Goal: Task Accomplishment & Management: Manage account settings

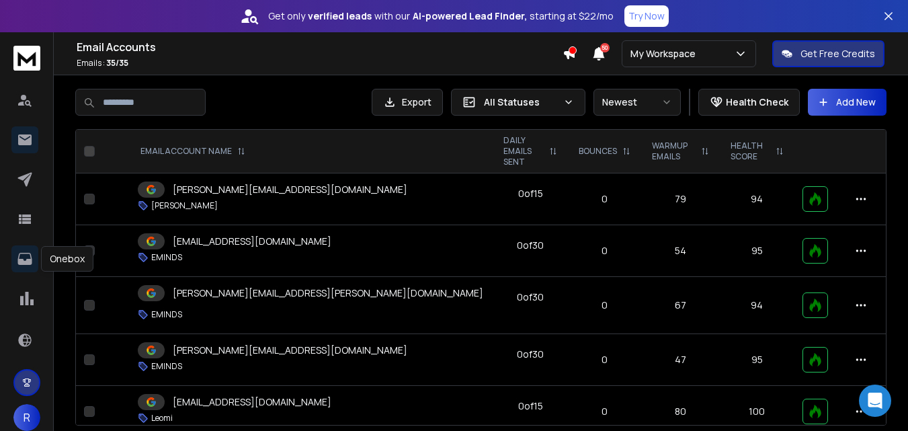
click at [25, 260] on icon at bounding box center [25, 259] width 16 height 16
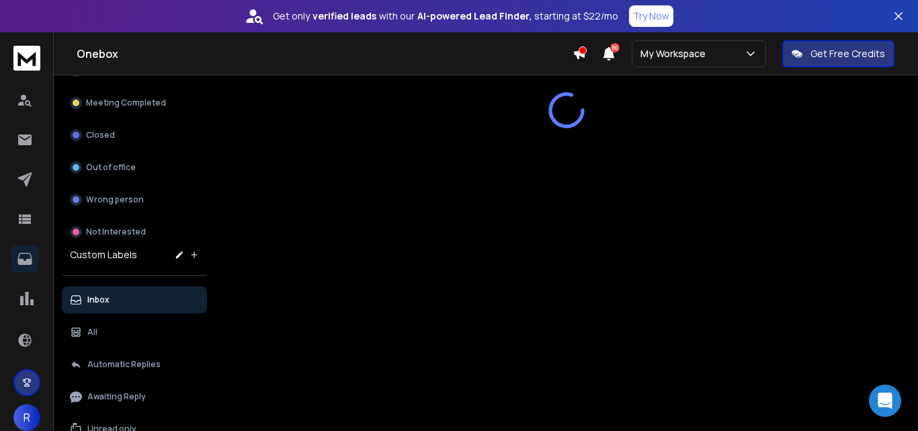
scroll to position [269, 0]
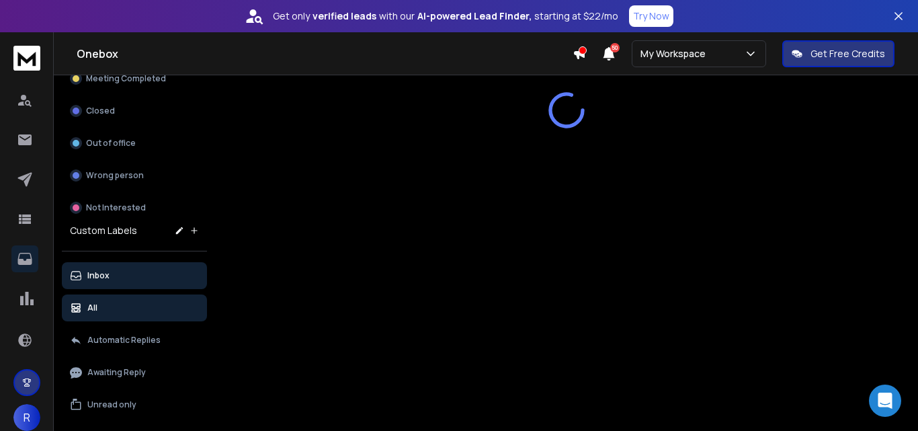
drag, startPoint x: 87, startPoint y: 309, endPoint x: 102, endPoint y: 312, distance: 14.4
click at [88, 309] on p "All" at bounding box center [92, 308] width 10 height 11
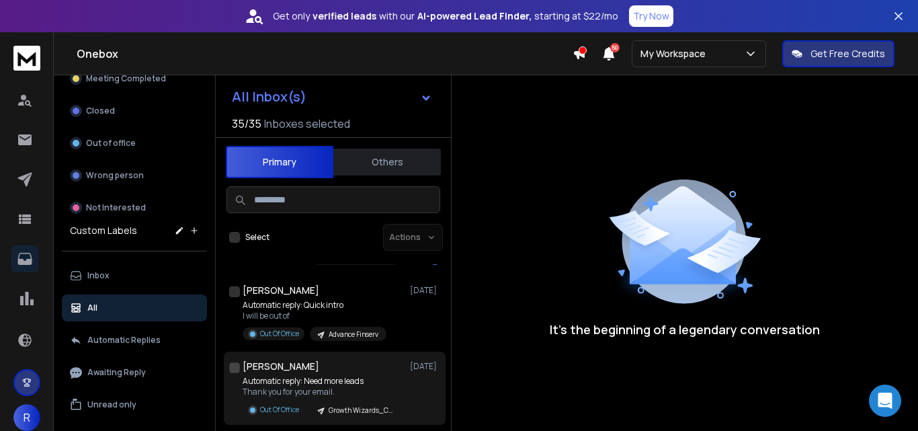
scroll to position [134, 0]
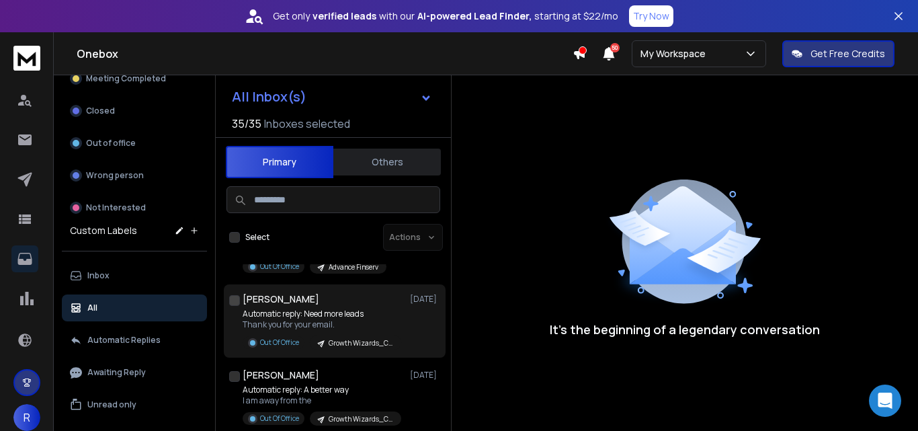
click at [322, 323] on p "Thank you for your email." at bounding box center [322, 324] width 159 height 11
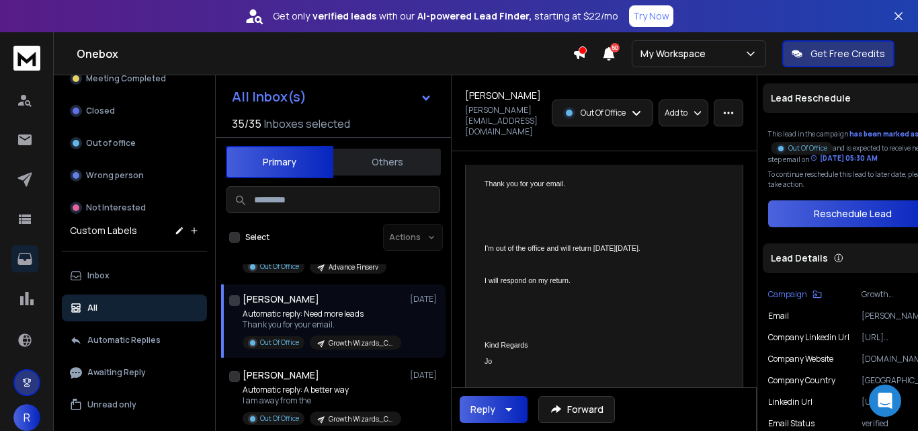
scroll to position [0, 0]
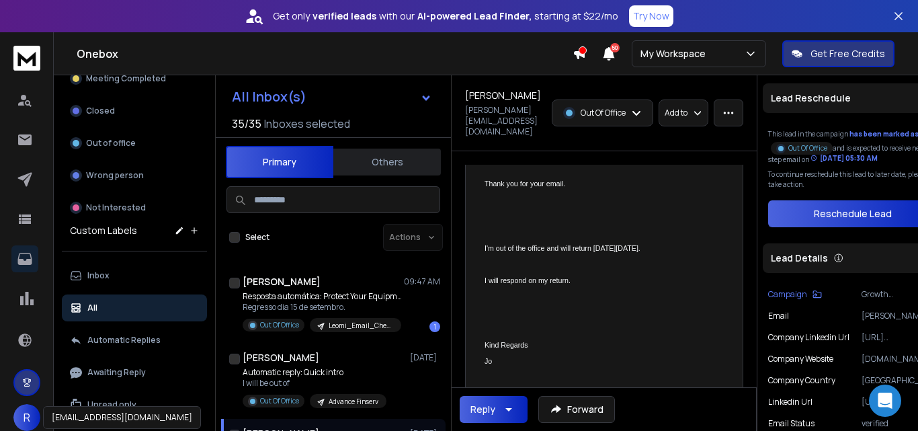
click at [24, 420] on span "R" at bounding box center [26, 417] width 27 height 27
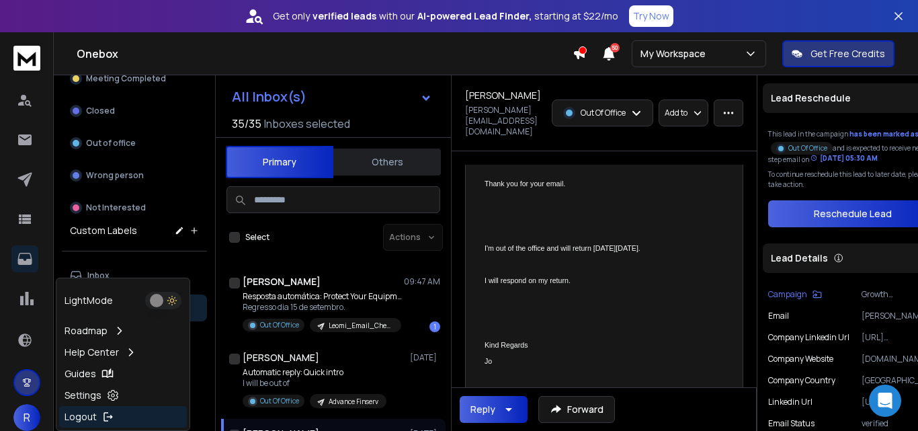
click at [95, 419] on p "Logout" at bounding box center [81, 416] width 32 height 13
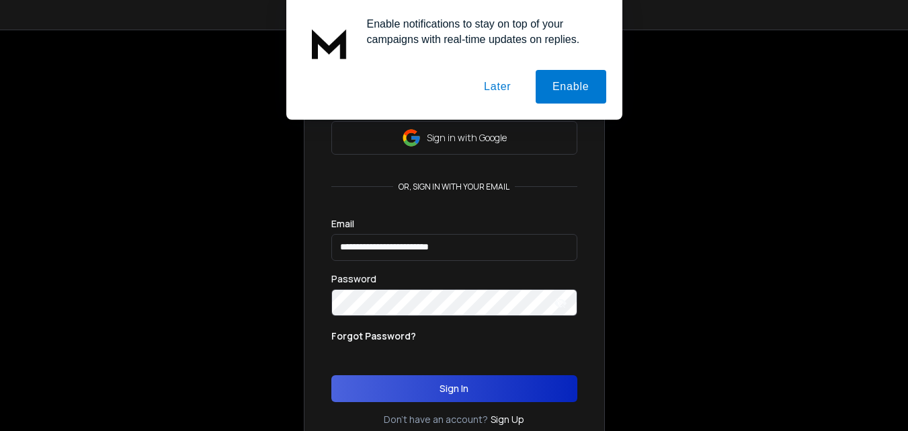
click at [456, 246] on input "**********" at bounding box center [454, 247] width 246 height 27
type input "**********"
click at [450, 393] on button "Sign In" at bounding box center [454, 388] width 246 height 27
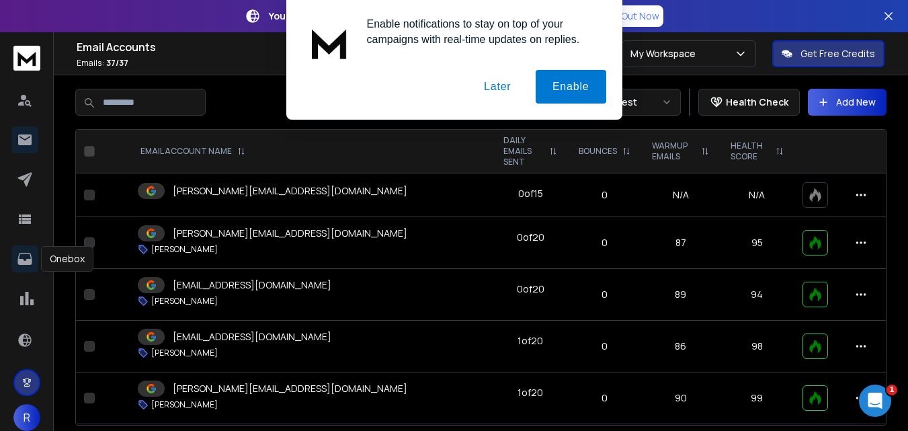
click at [26, 257] on icon at bounding box center [25, 259] width 16 height 16
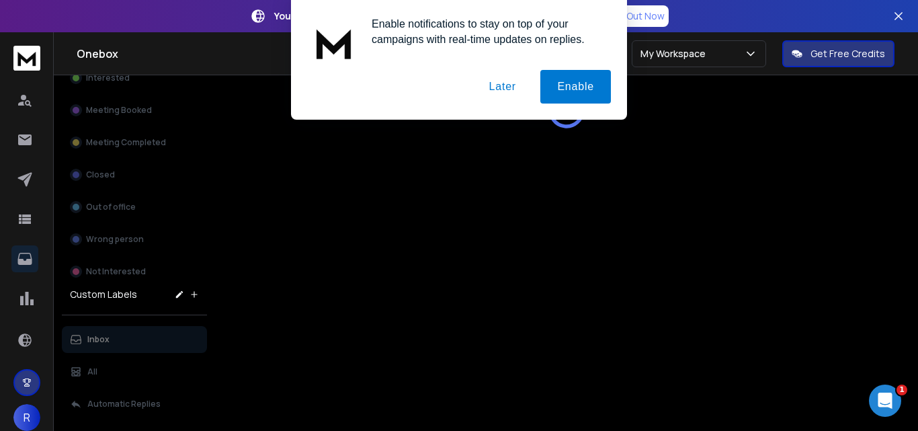
scroll to position [336, 0]
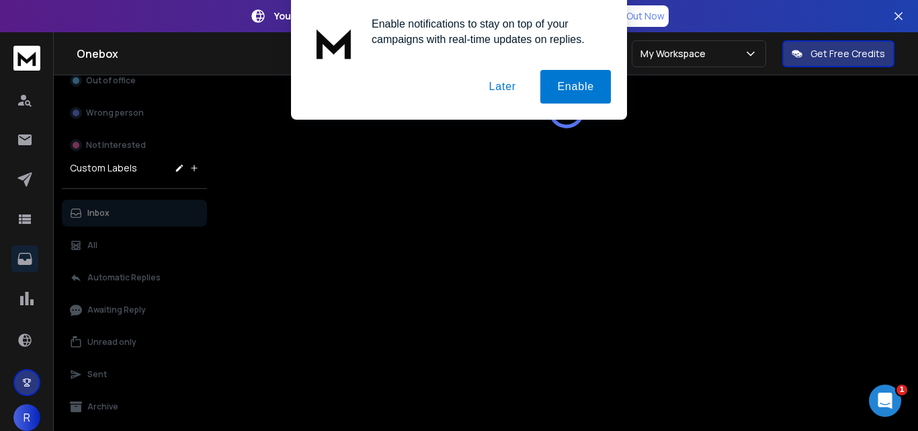
click at [94, 241] on div "Inbox All Automatic Replies Awaiting Reply Unread only Sent Archive" at bounding box center [134, 326] width 145 height 253
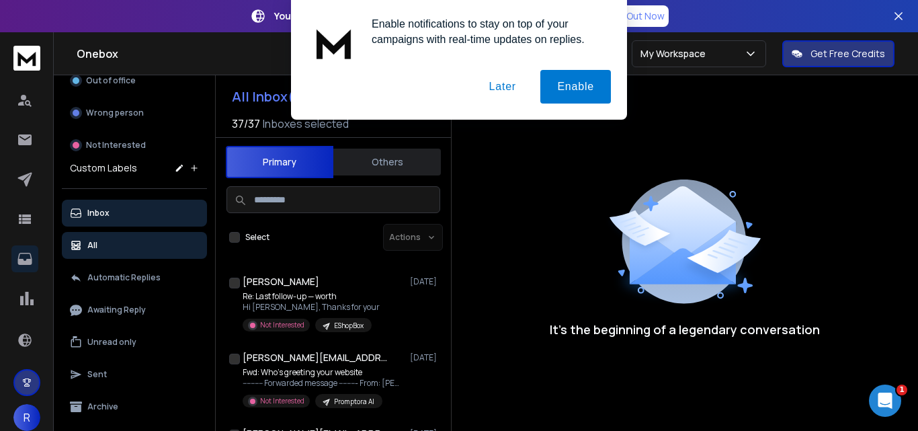
click at [101, 241] on button "All" at bounding box center [134, 245] width 145 height 27
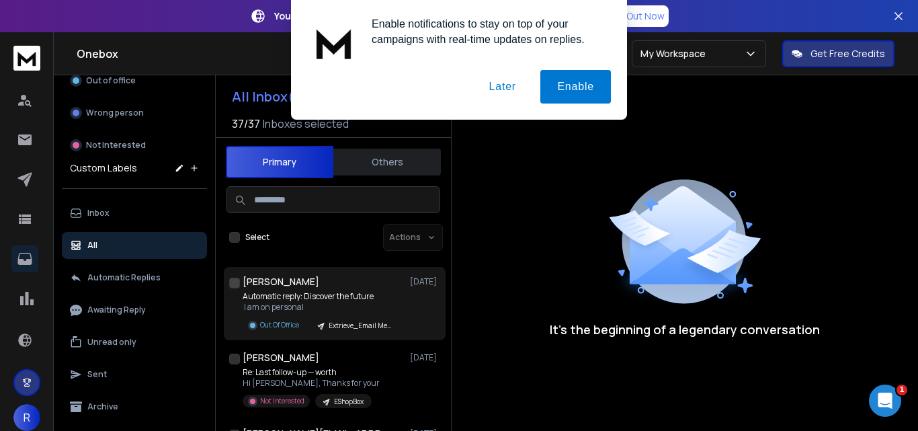
click at [305, 284] on h1 "Raghuraj Singh Chouhan" at bounding box center [281, 281] width 77 height 13
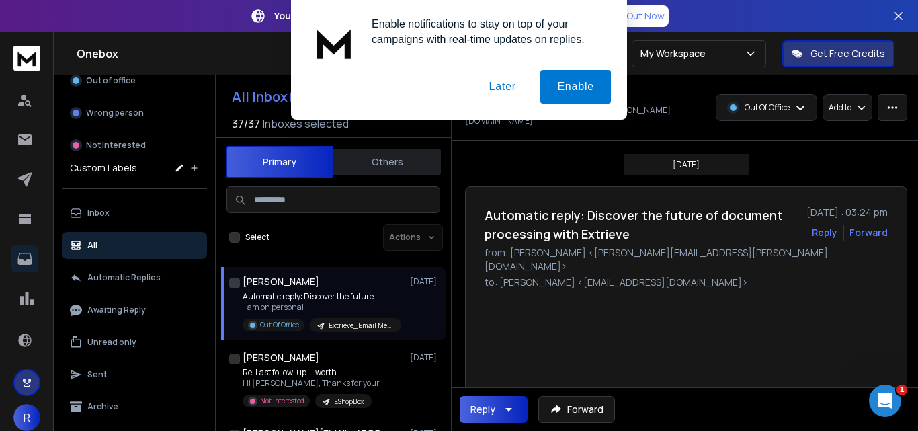
scroll to position [202, 0]
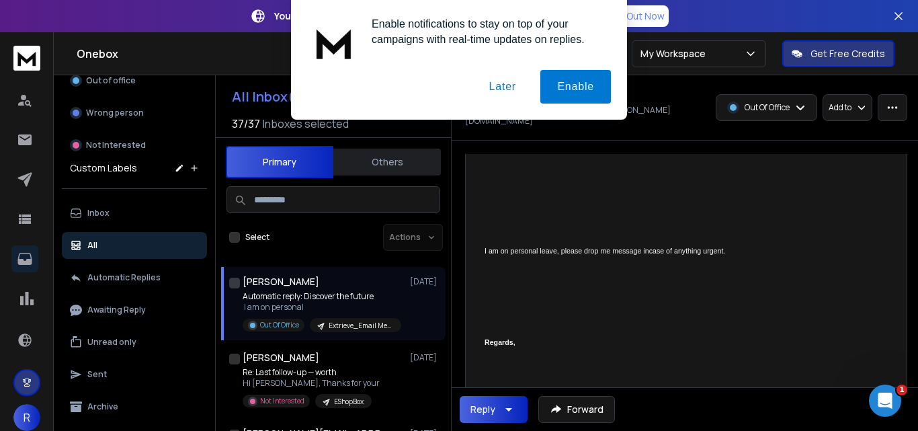
click at [504, 83] on button "Later" at bounding box center [502, 87] width 61 height 34
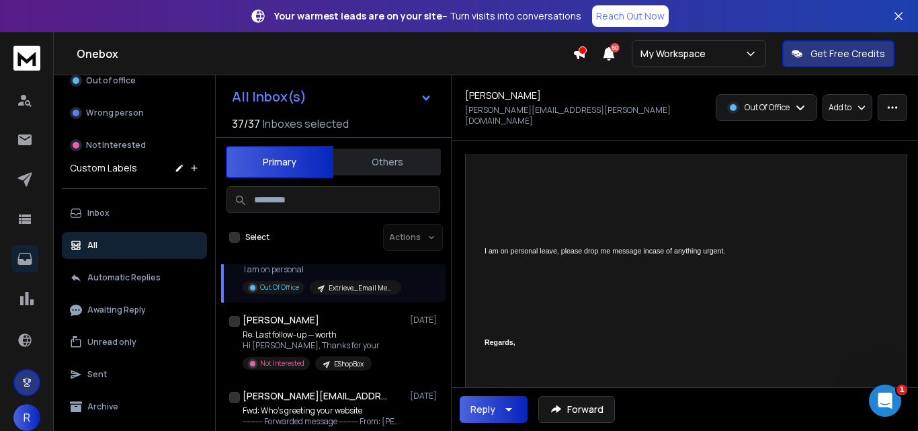
scroll to position [67, 0]
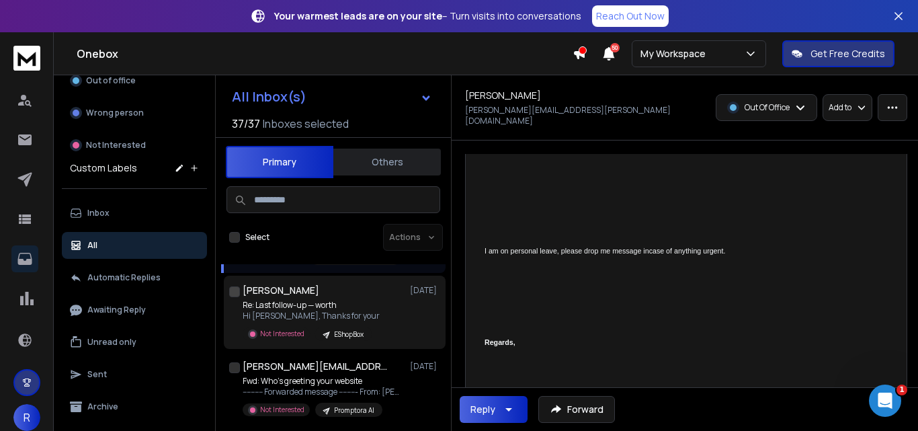
click at [337, 305] on p "Re: Last follow-up — worth" at bounding box center [311, 305] width 137 height 11
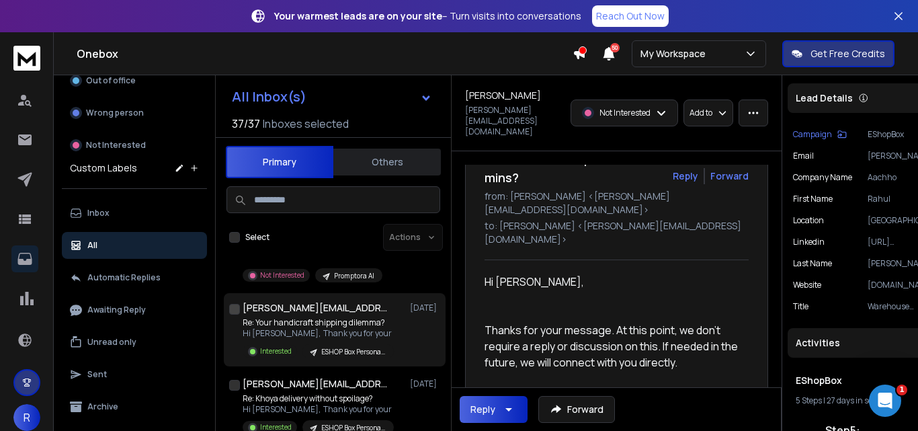
scroll to position [134, 0]
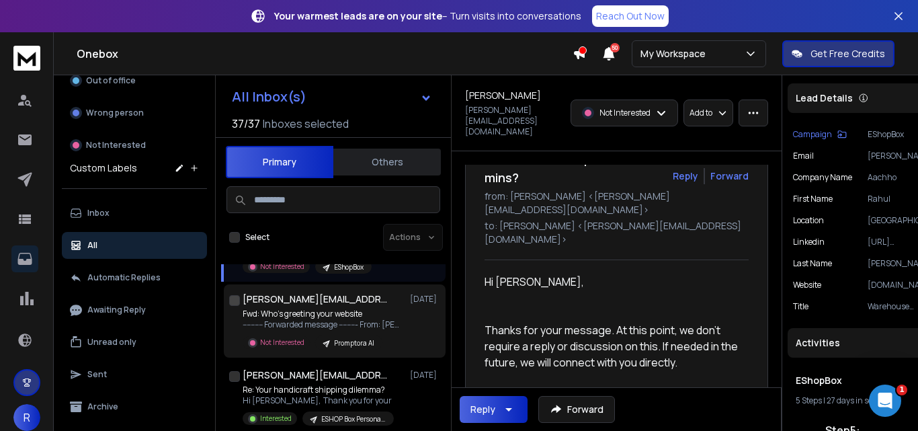
click at [293, 302] on h1 "subhankar@aipromptora.com" at bounding box center [317, 298] width 148 height 13
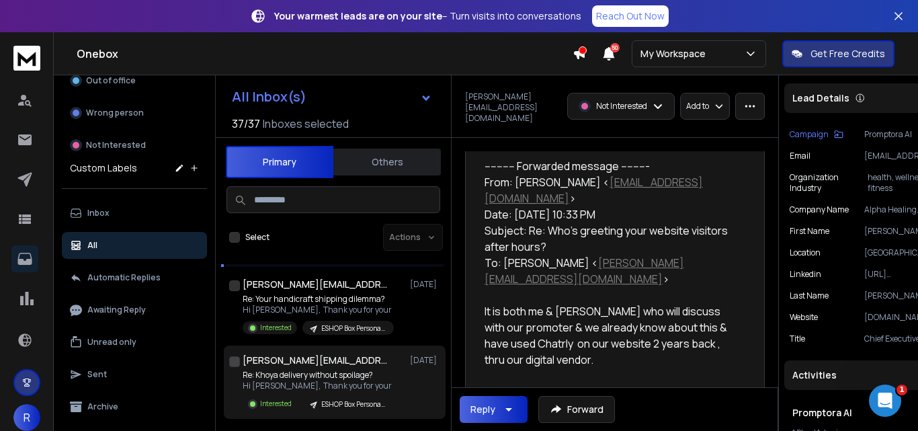
scroll to position [202, 0]
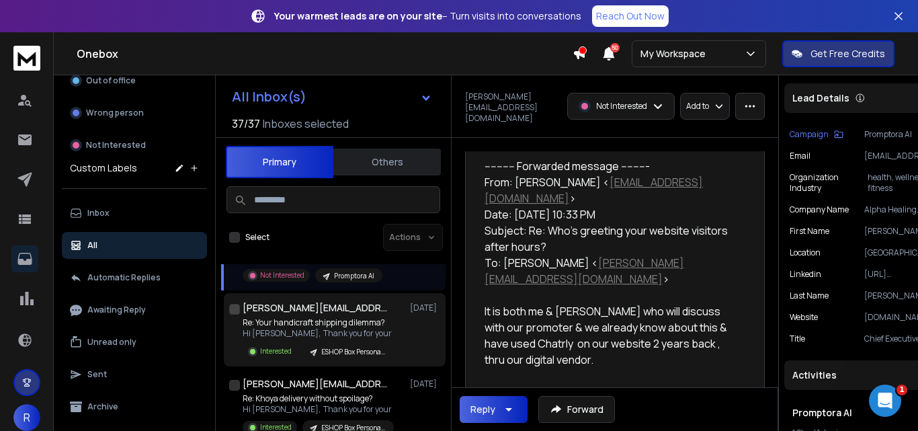
click at [288, 313] on h1 "anshuman.srivastava@indiehaat.com" at bounding box center [317, 307] width 148 height 13
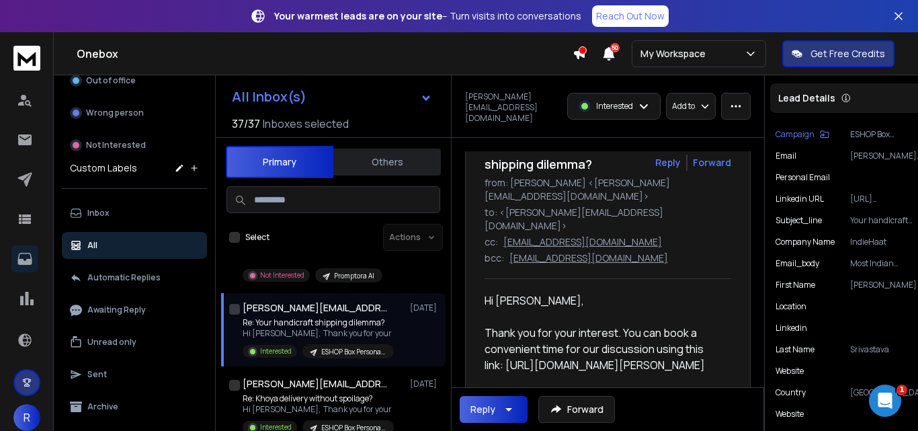
scroll to position [0, 0]
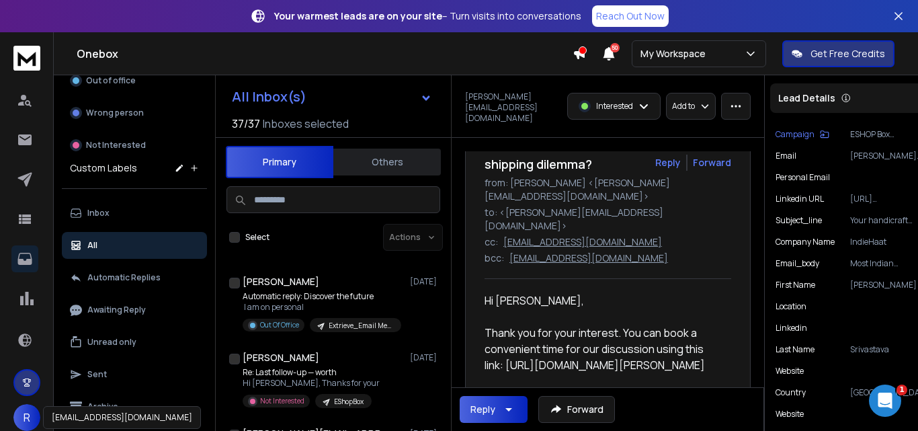
click at [28, 417] on span "R" at bounding box center [26, 417] width 27 height 27
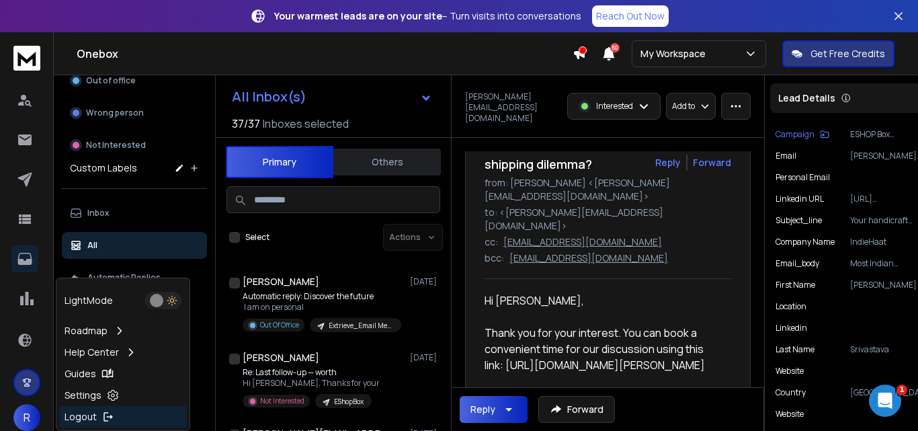
click at [96, 421] on div "Logout" at bounding box center [123, 417] width 128 height 22
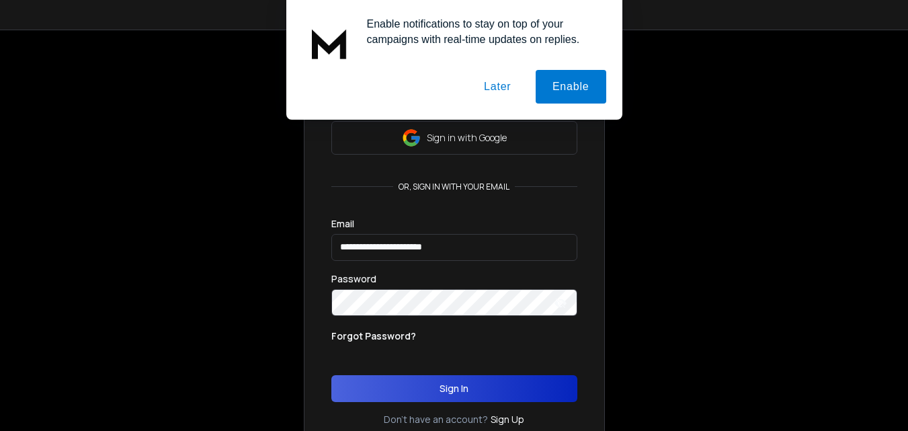
click at [451, 250] on input "**********" at bounding box center [454, 247] width 246 height 27
type input "**********"
click at [455, 391] on button "Sign In" at bounding box center [454, 388] width 246 height 27
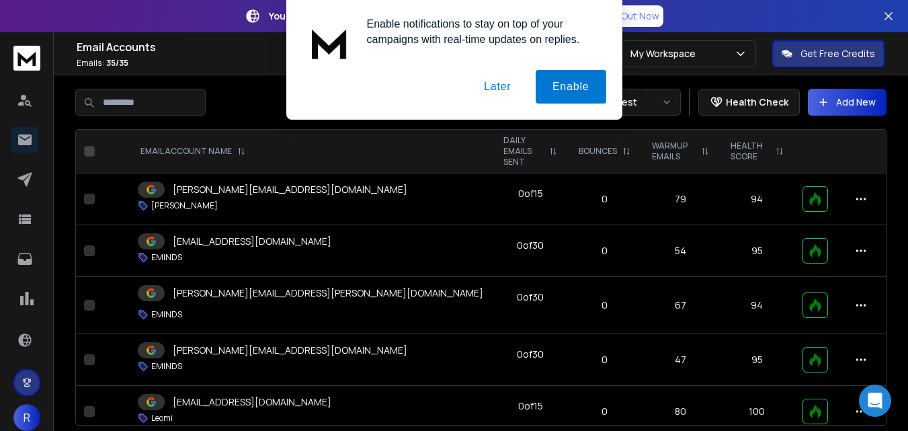
click at [498, 87] on button "Later" at bounding box center [497, 87] width 61 height 34
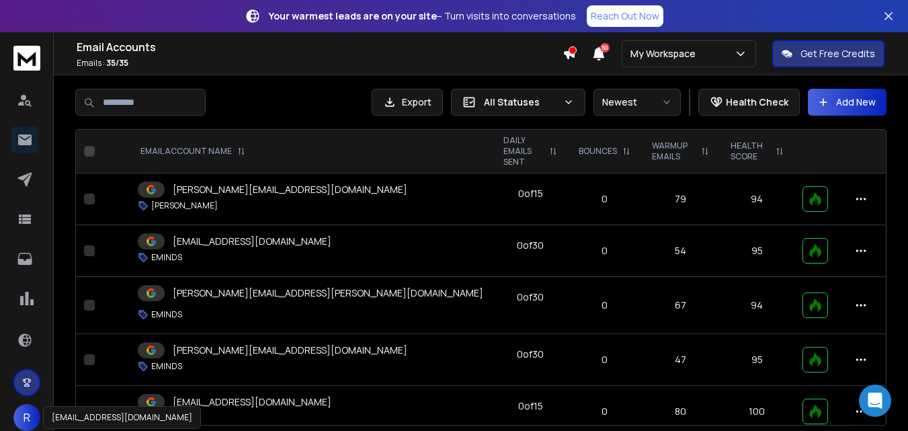
click at [22, 414] on span "R" at bounding box center [26, 417] width 27 height 27
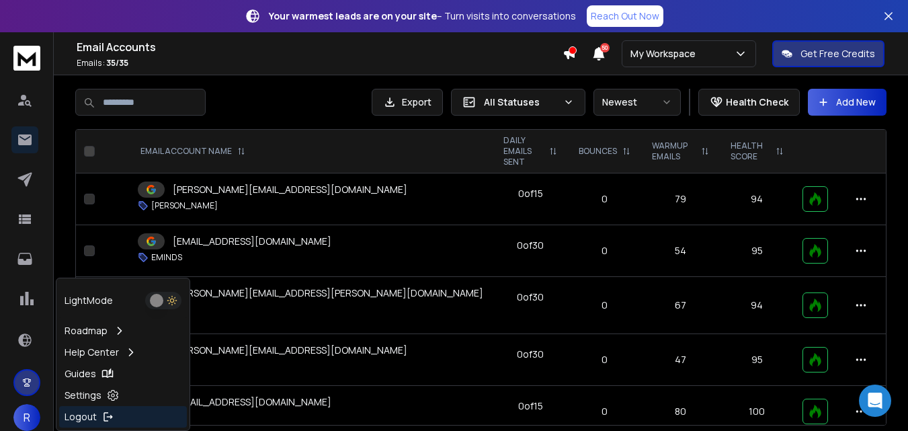
click at [85, 417] on p "Logout" at bounding box center [81, 416] width 32 height 13
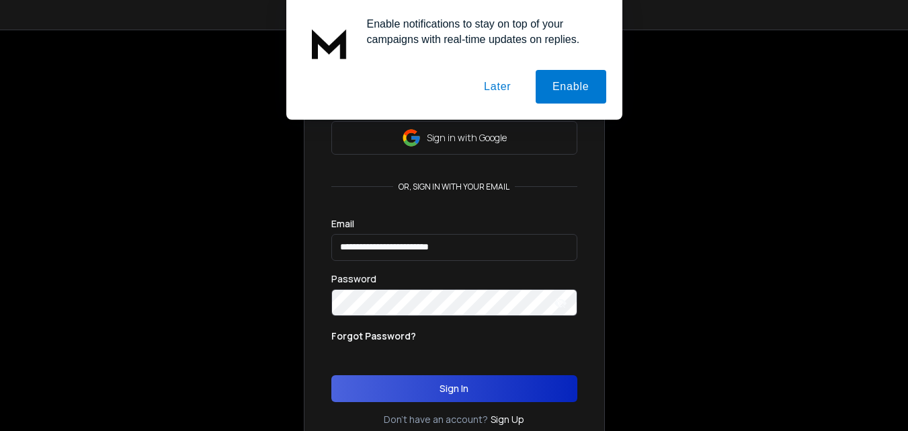
click at [479, 243] on input "**********" at bounding box center [454, 247] width 246 height 27
type input "**********"
click at [469, 386] on button "Sign In" at bounding box center [454, 388] width 246 height 27
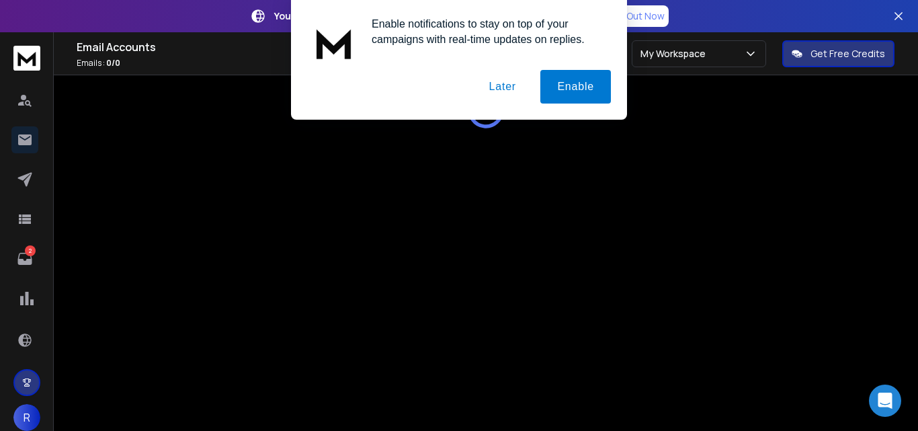
click at [503, 87] on button "Later" at bounding box center [502, 87] width 61 height 34
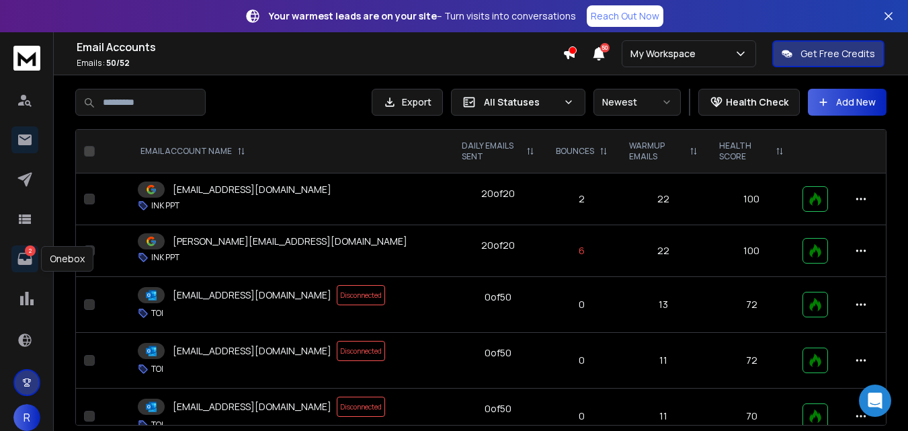
click at [28, 257] on icon at bounding box center [25, 259] width 16 height 16
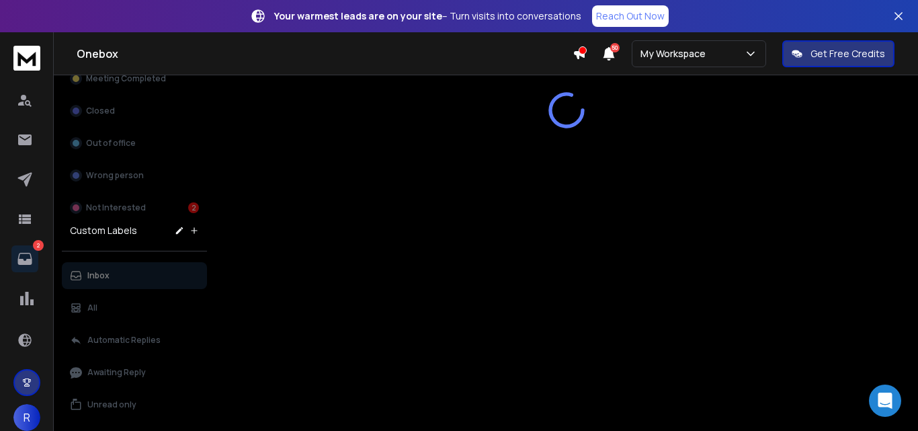
scroll to position [313, 0]
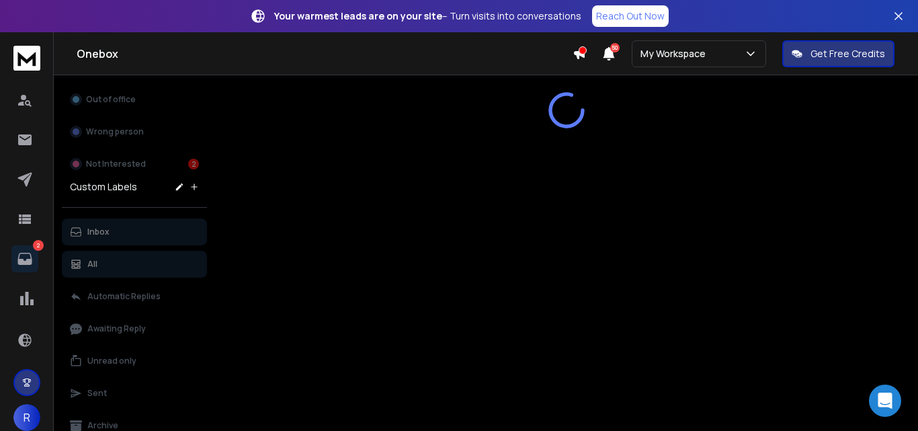
click at [92, 259] on p "All" at bounding box center [92, 264] width 10 height 11
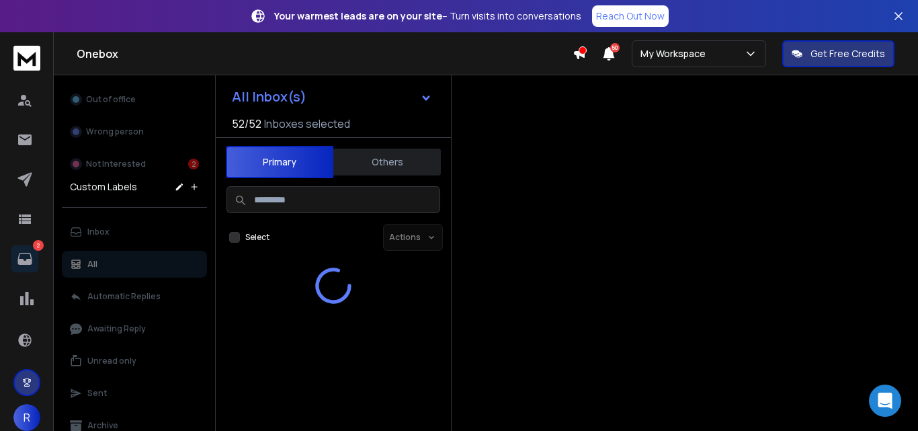
scroll to position [336, 0]
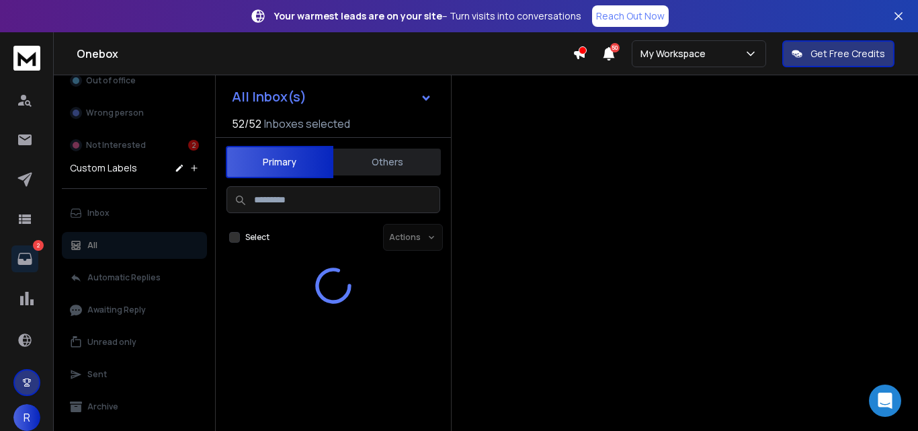
click at [93, 239] on div "Inbox All Automatic Replies Awaiting Reply Unread only Sent Archive" at bounding box center [134, 326] width 145 height 253
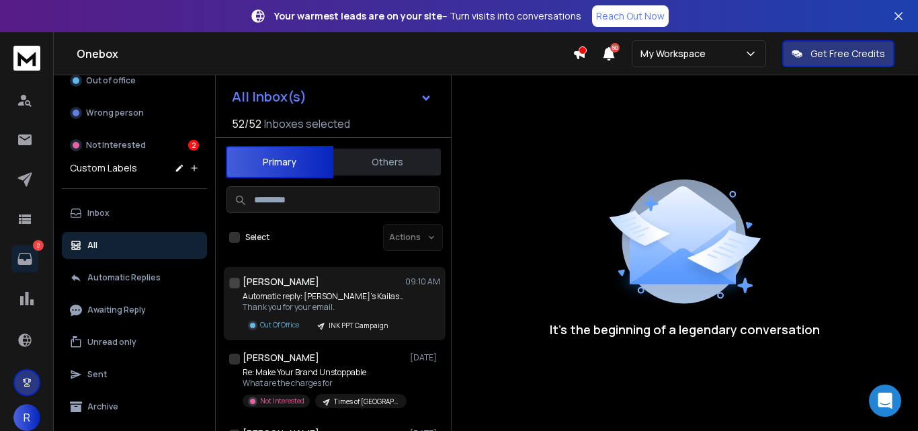
click at [268, 284] on h1 "Daniel Asher" at bounding box center [281, 281] width 77 height 13
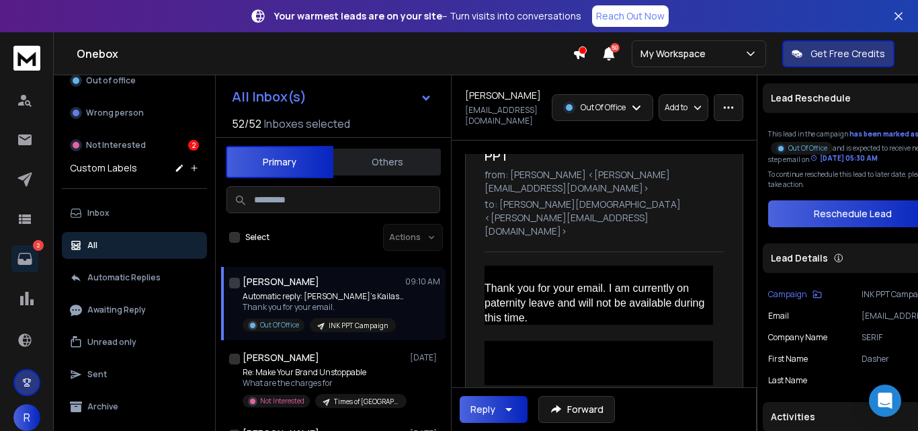
scroll to position [67, 0]
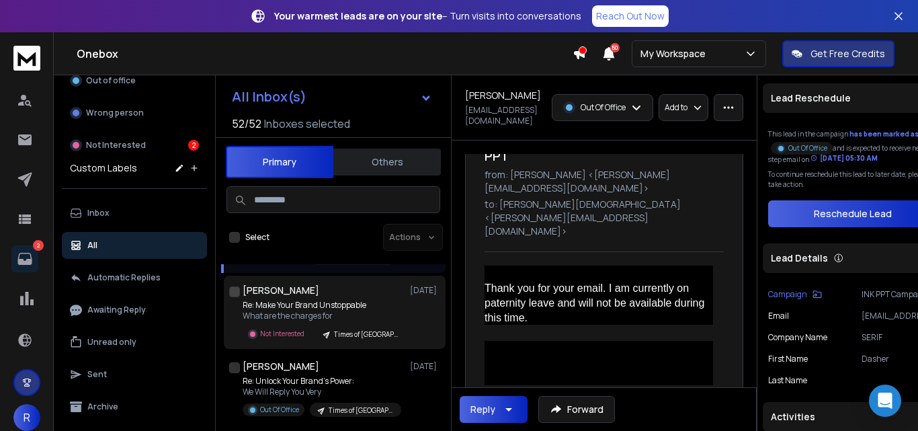
click at [285, 295] on h1 "Mitrapal Shishodia" at bounding box center [281, 290] width 77 height 13
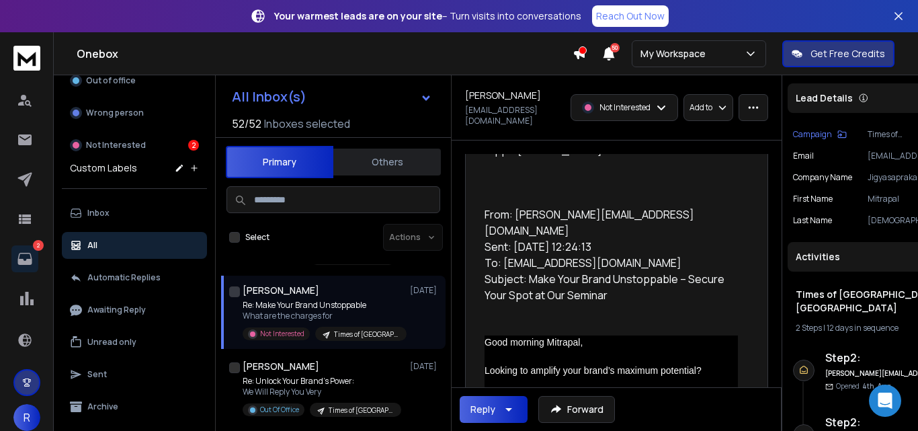
scroll to position [0, 0]
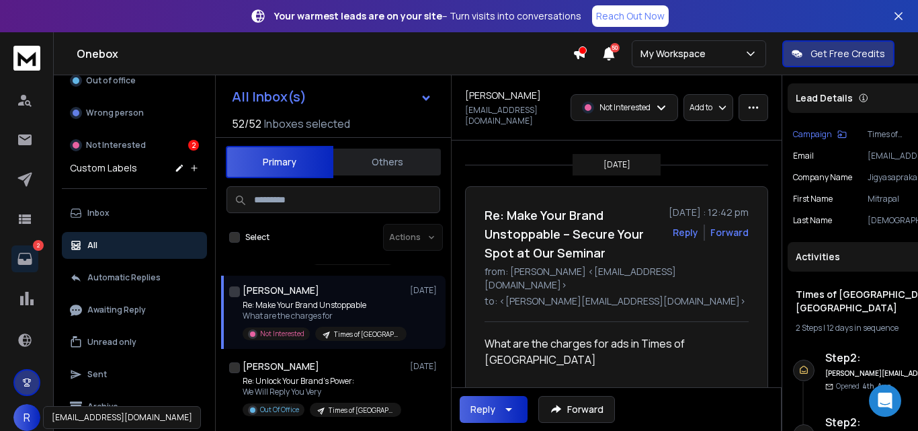
click at [22, 417] on span "R" at bounding box center [26, 417] width 27 height 27
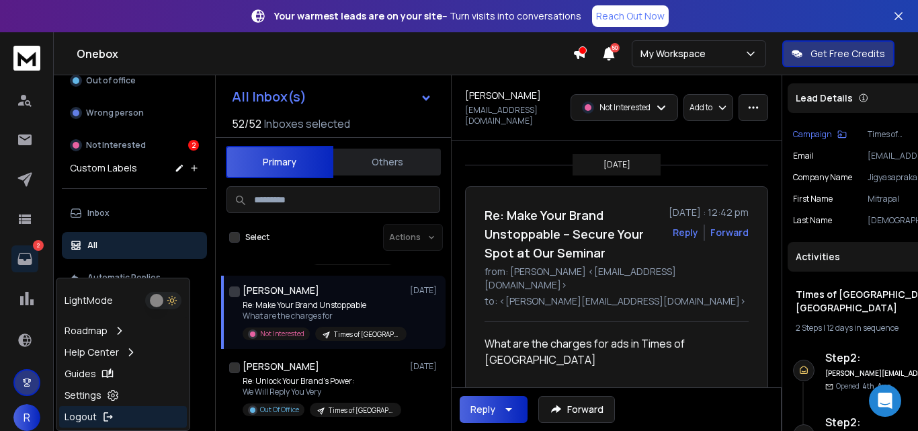
click at [76, 417] on p "Logout" at bounding box center [81, 416] width 32 height 13
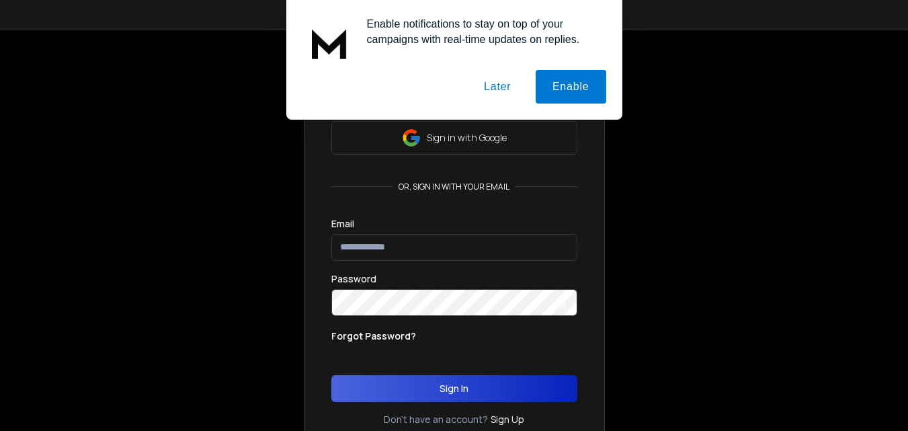
type input "**********"
click at [667, 202] on div "**********" at bounding box center [454, 272] width 908 height 431
click at [459, 247] on input "**********" at bounding box center [454, 247] width 246 height 27
type input "**********"
click at [452, 393] on button "Sign In" at bounding box center [454, 388] width 246 height 27
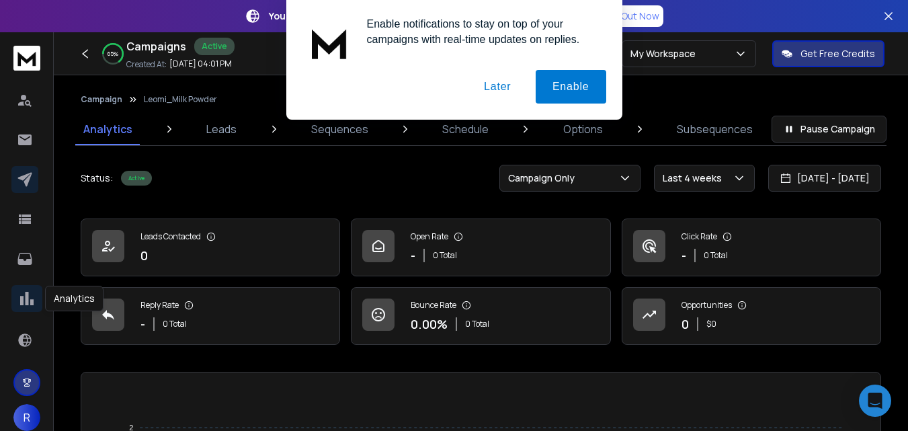
click at [22, 298] on icon at bounding box center [26, 298] width 13 height 13
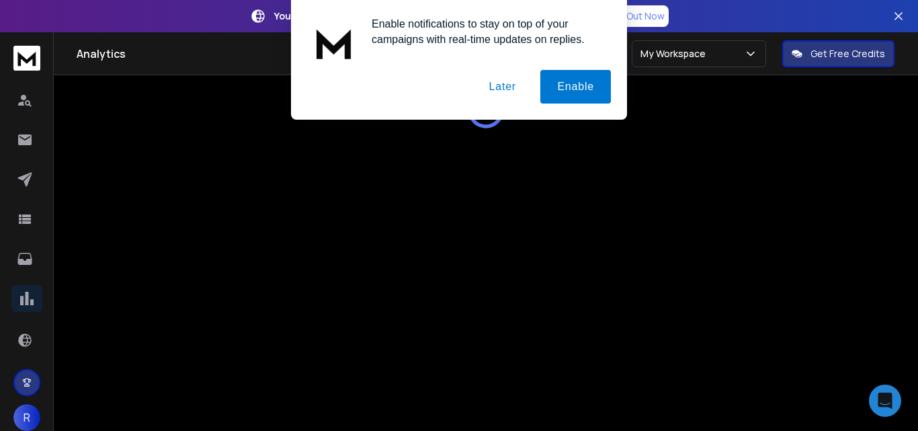
click at [502, 86] on button "Later" at bounding box center [502, 87] width 61 height 34
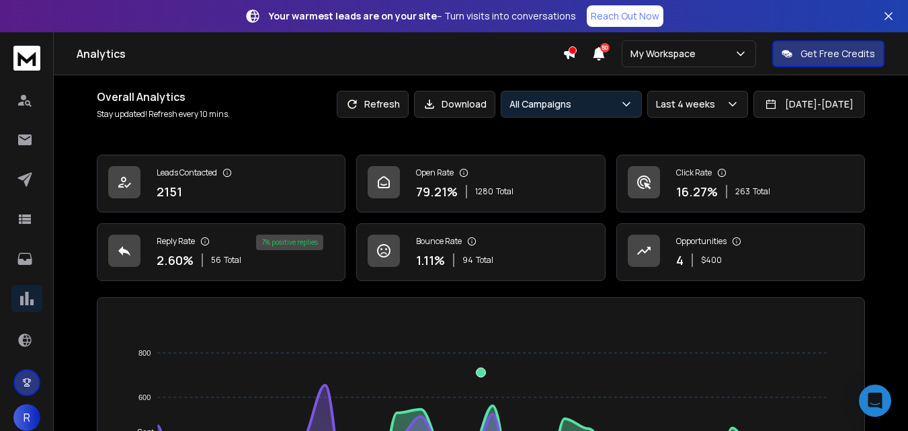
click at [620, 104] on icon at bounding box center [626, 103] width 13 height 13
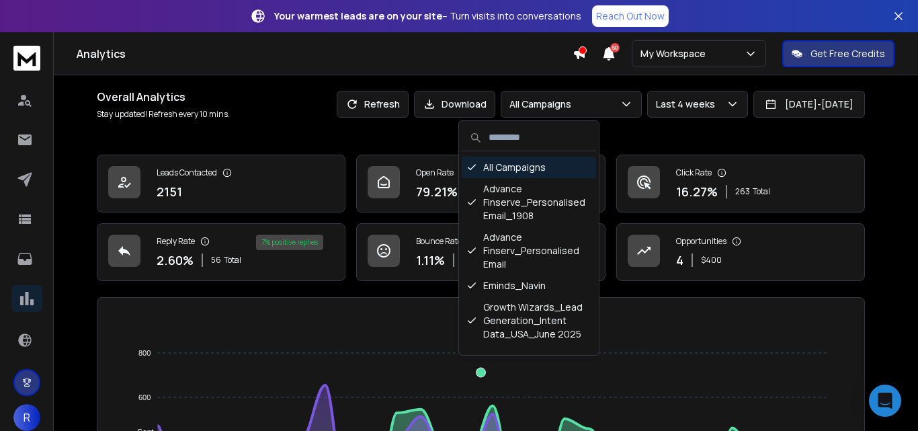
click at [473, 165] on icon at bounding box center [472, 167] width 11 height 11
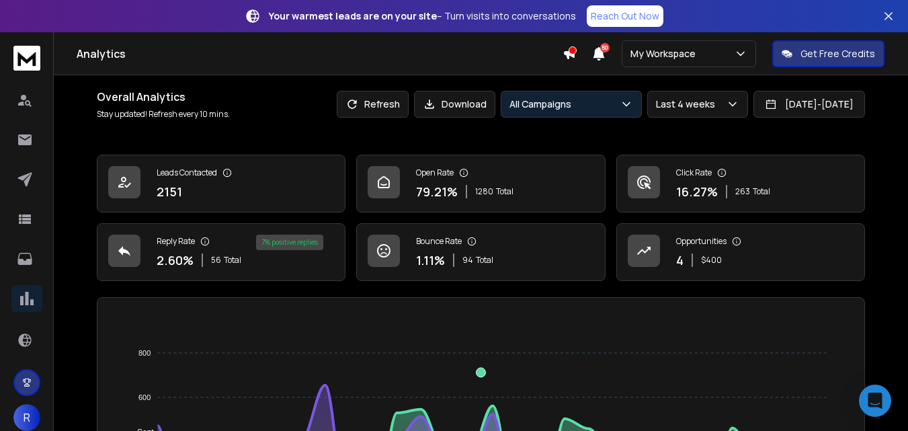
click at [620, 105] on icon at bounding box center [626, 103] width 13 height 13
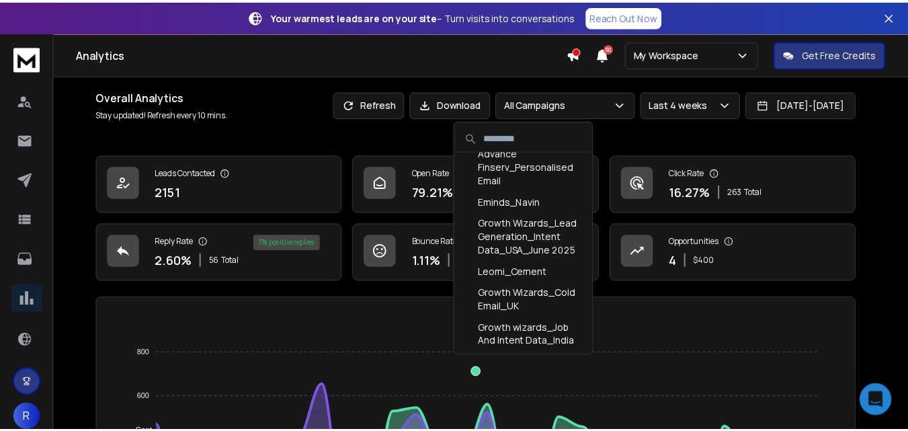
scroll to position [17, 0]
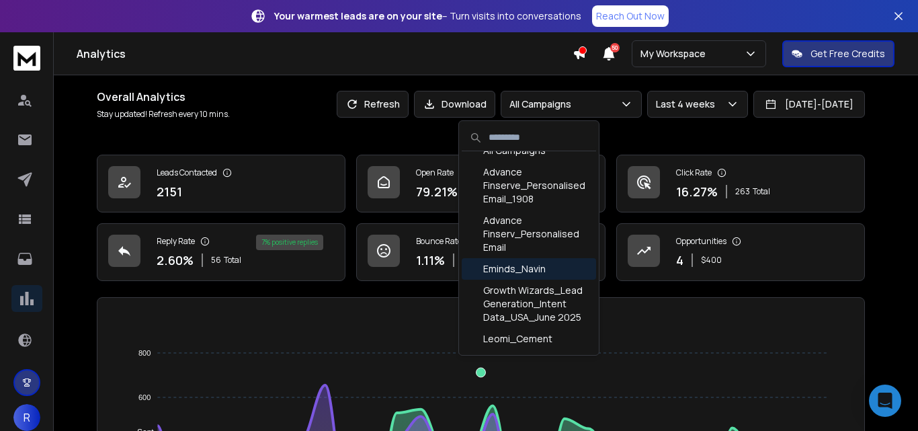
click at [500, 266] on div "Eminds_Navin" at bounding box center [529, 269] width 134 height 22
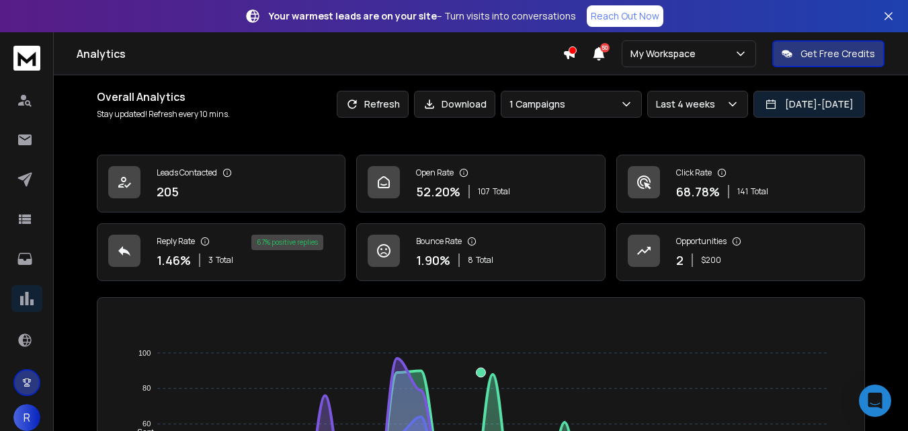
click at [776, 106] on button "[DATE] - [DATE]" at bounding box center [810, 104] width 112 height 27
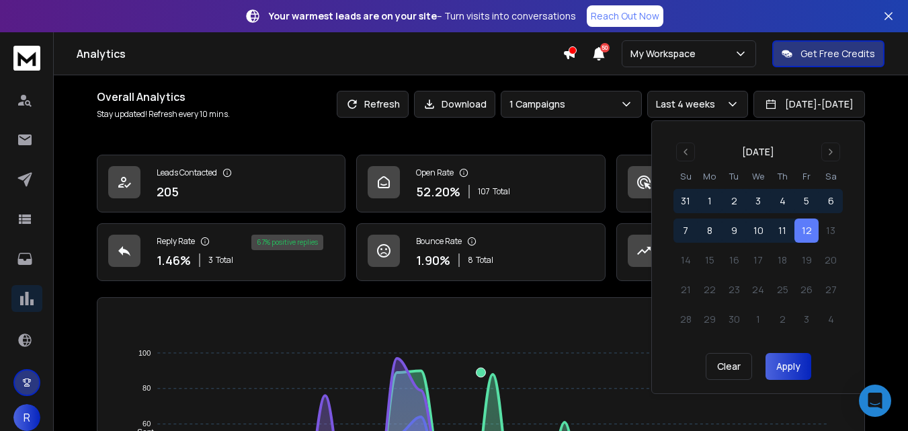
click at [828, 201] on button "6" at bounding box center [831, 201] width 24 height 24
click at [801, 232] on button "12" at bounding box center [807, 230] width 24 height 24
click at [830, 198] on button "6" at bounding box center [831, 201] width 24 height 24
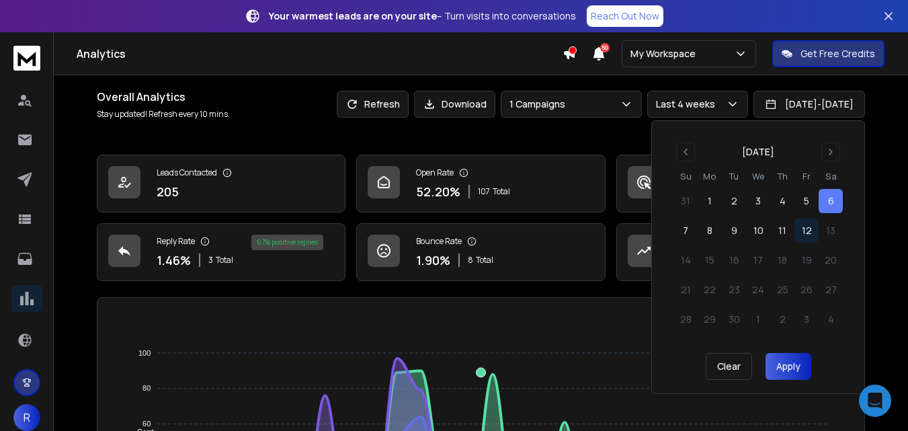
click at [806, 229] on button "12" at bounding box center [807, 230] width 24 height 24
click at [781, 364] on button "Apply" at bounding box center [789, 366] width 46 height 27
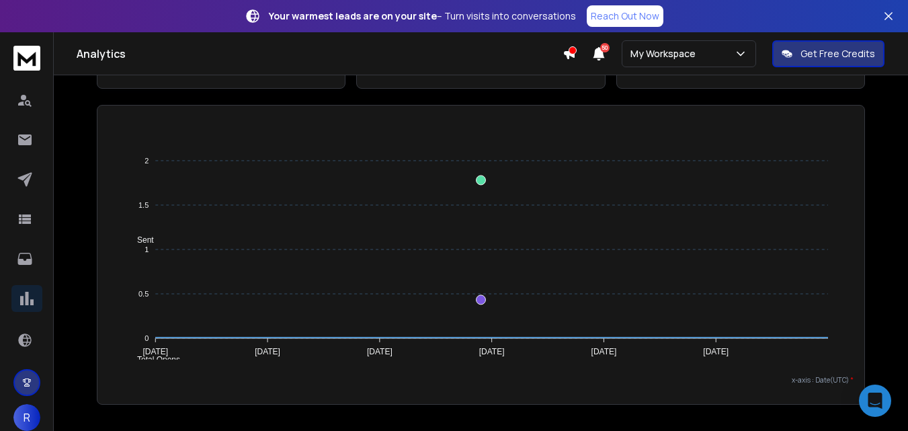
scroll to position [0, 0]
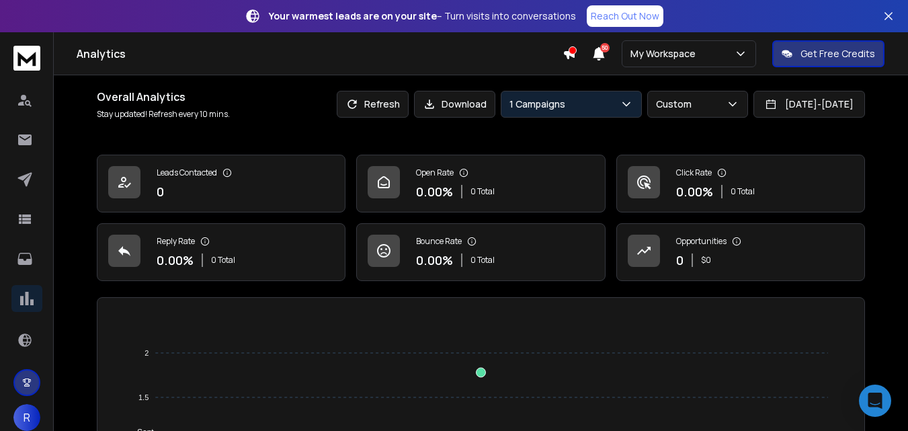
click at [620, 101] on icon at bounding box center [626, 103] width 13 height 13
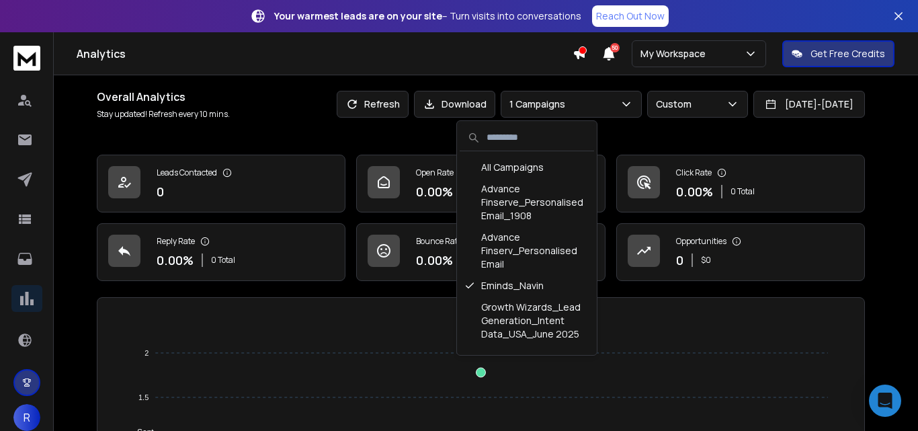
click at [881, 301] on div "Overall Analytics Stay updated! Refresh every 10 mins. Refresh Download 1 Campa…" at bounding box center [481, 406] width 854 height 663
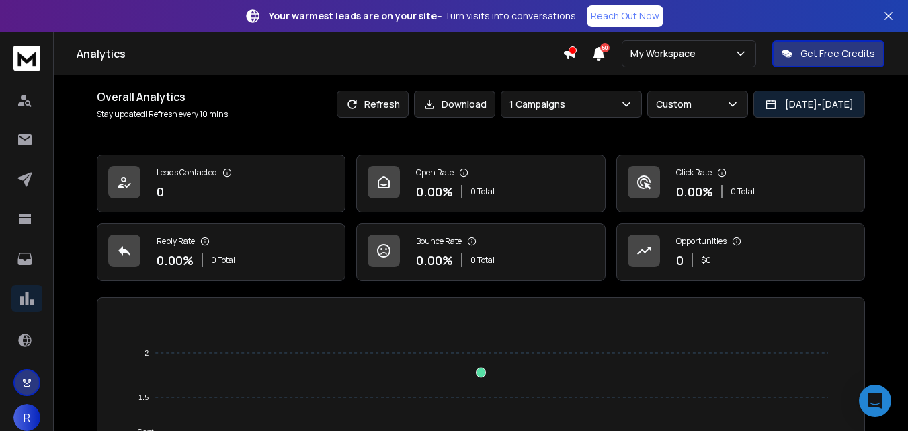
click at [773, 104] on button "[DATE] - [DATE]" at bounding box center [810, 104] width 112 height 27
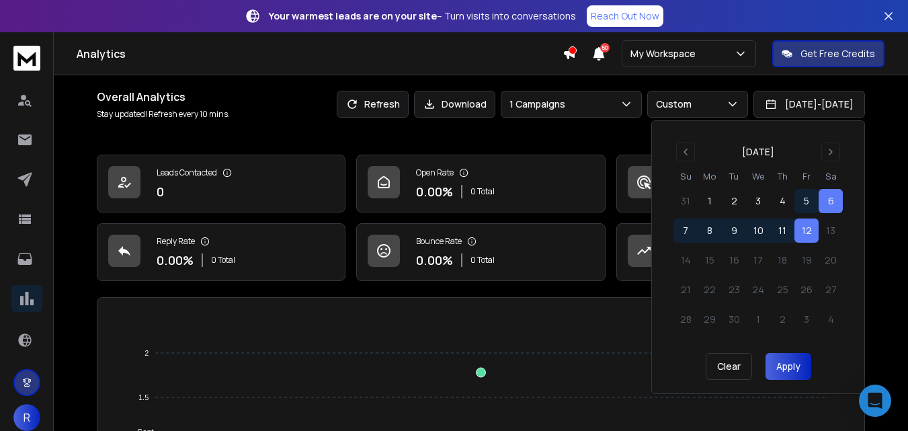
click at [805, 198] on button "5" at bounding box center [807, 201] width 24 height 24
click at [782, 233] on button "11" at bounding box center [782, 230] width 24 height 24
click at [783, 366] on button "Apply" at bounding box center [789, 366] width 46 height 27
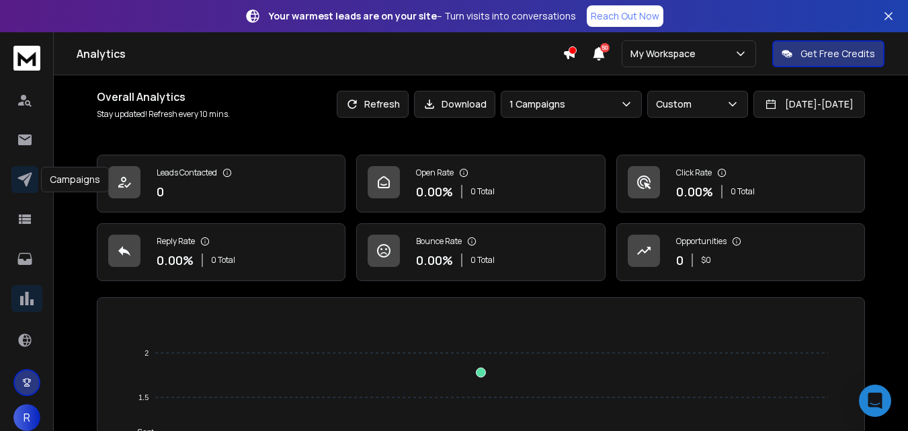
click at [25, 182] on icon at bounding box center [24, 179] width 14 height 14
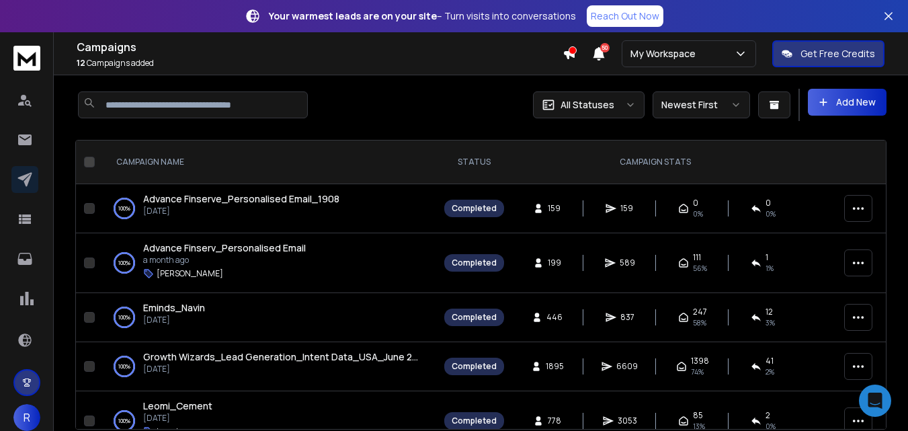
click at [170, 309] on span "Eminds_Navin" at bounding box center [174, 307] width 62 height 13
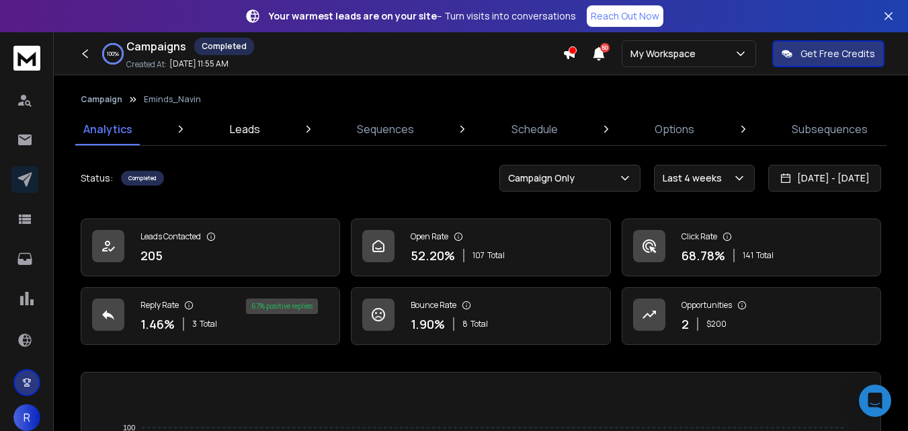
click at [240, 133] on p "Leads" at bounding box center [245, 129] width 30 height 16
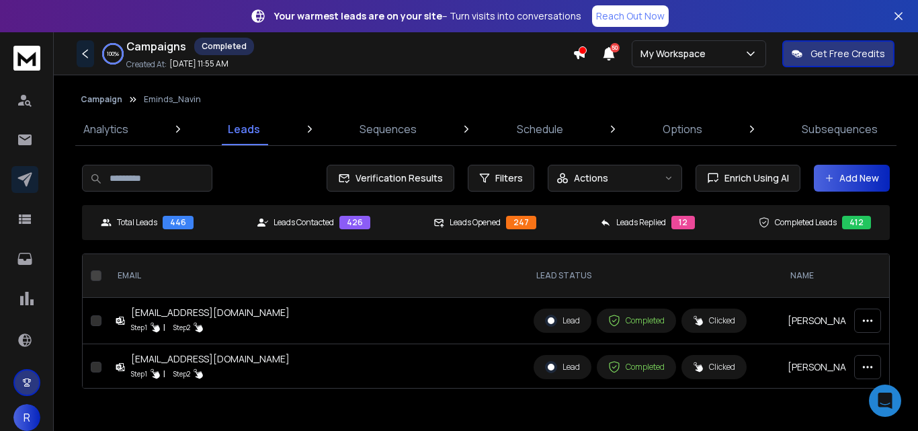
click at [82, 54] on icon at bounding box center [85, 54] width 12 height 12
